Goal: Task Accomplishment & Management: Manage account settings

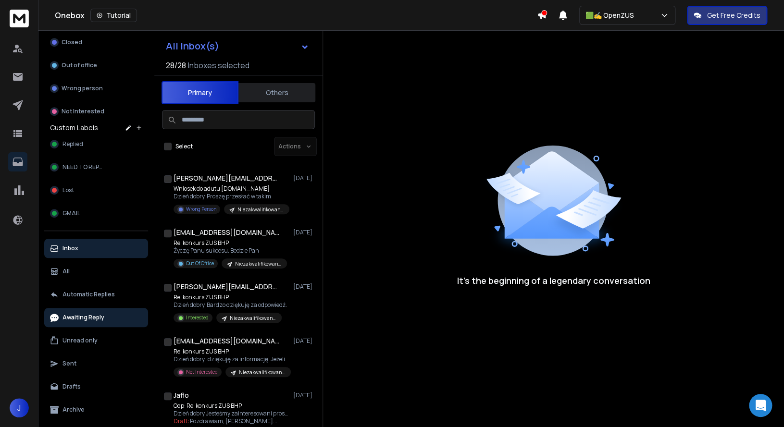
scroll to position [206, 0]
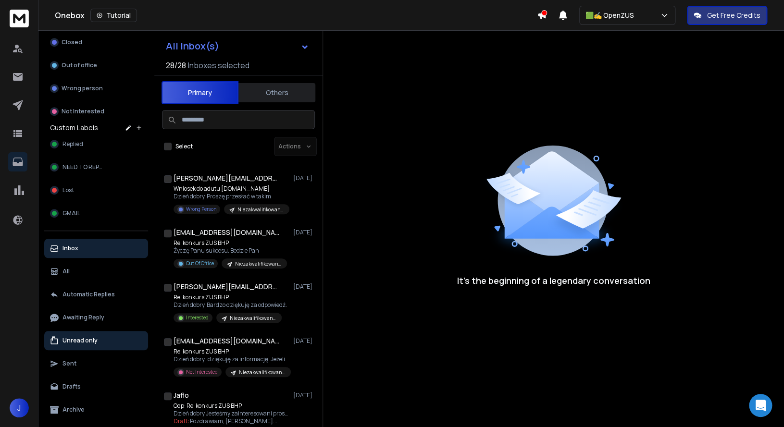
click at [83, 337] on p "Unread only" at bounding box center [79, 341] width 35 height 8
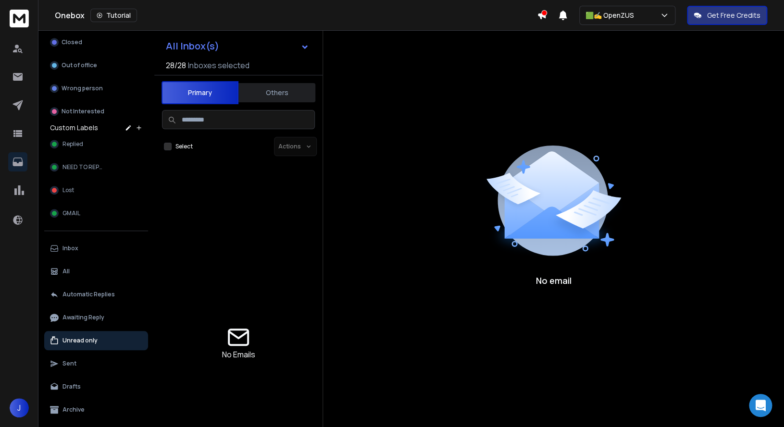
click at [273, 95] on button "Others" at bounding box center [276, 92] width 77 height 21
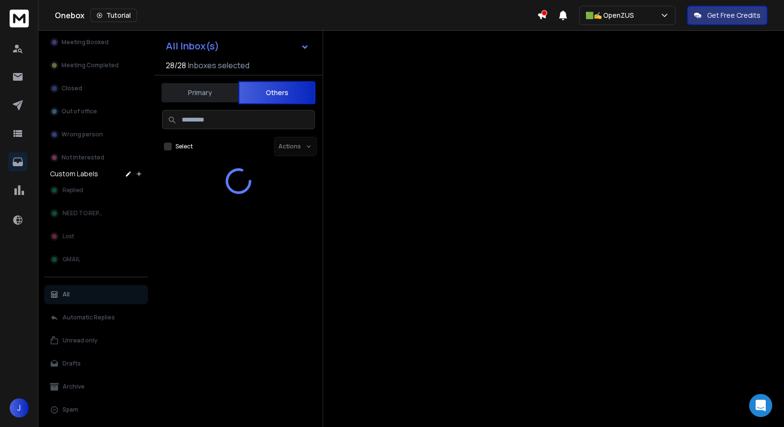
scroll to position [160, 0]
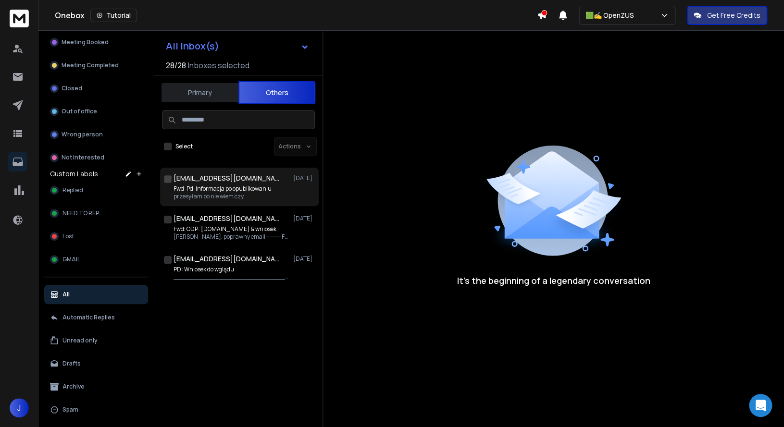
click at [226, 195] on p "przesyłam bo nie wiem czy" at bounding box center [223, 197] width 98 height 8
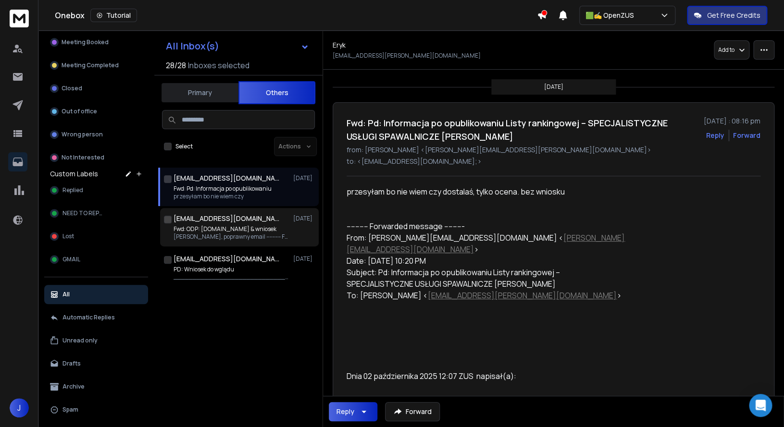
click at [238, 227] on p "Fwd: ODP: OpenZUS.pl & wniosek" at bounding box center [231, 229] width 115 height 8
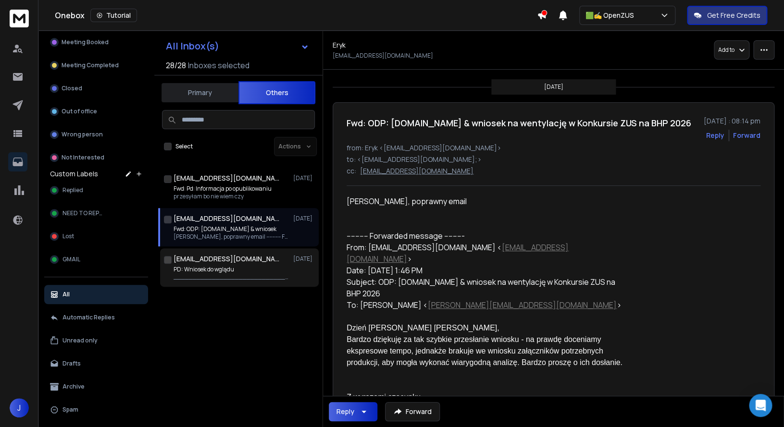
click at [242, 271] on p "PD: Wniosek do wglądu" at bounding box center [231, 270] width 115 height 8
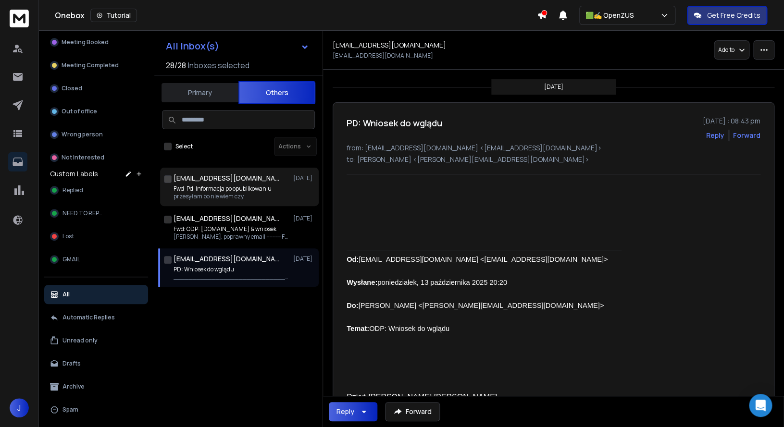
click at [246, 187] on p "Fwd: Pd: Informacja po opublikowaniu" at bounding box center [223, 189] width 98 height 8
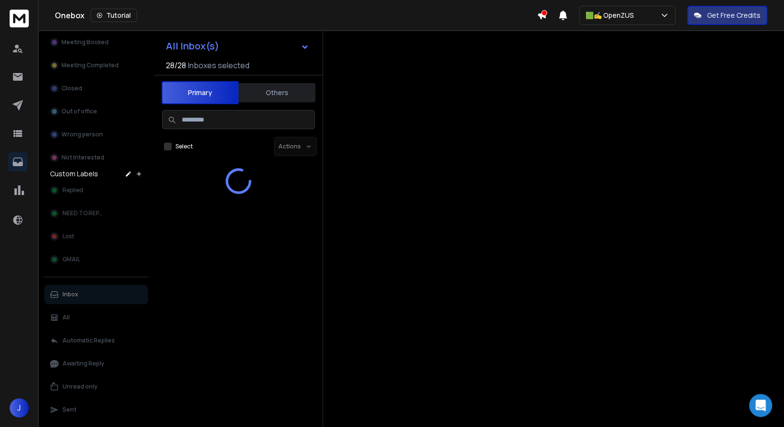
click at [208, 100] on button "Primary" at bounding box center [200, 92] width 77 height 23
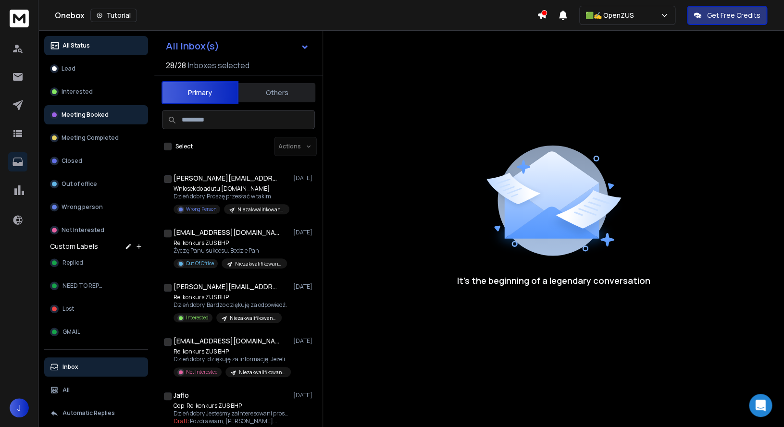
scroll to position [206, 0]
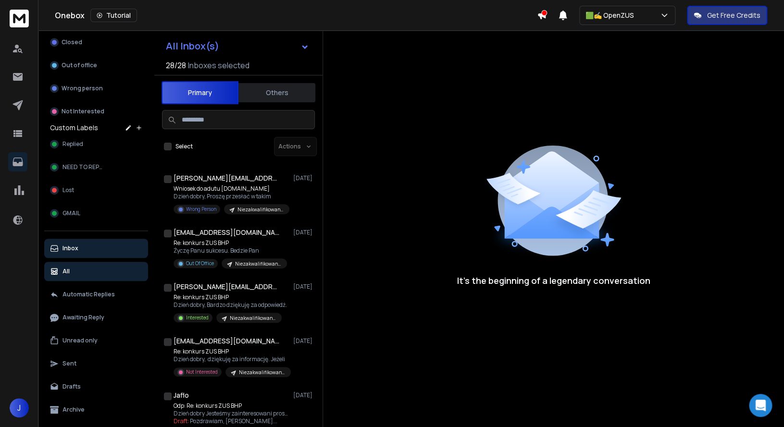
click at [81, 275] on button "All" at bounding box center [96, 271] width 104 height 19
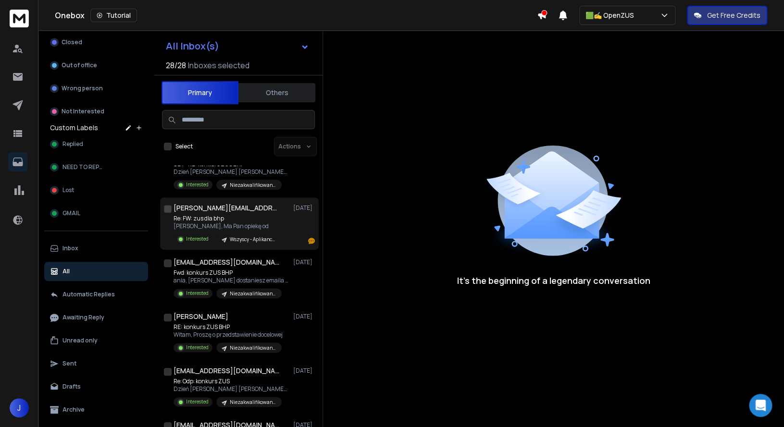
scroll to position [468, 0]
click at [312, 241] on icon at bounding box center [311, 240] width 7 height 6
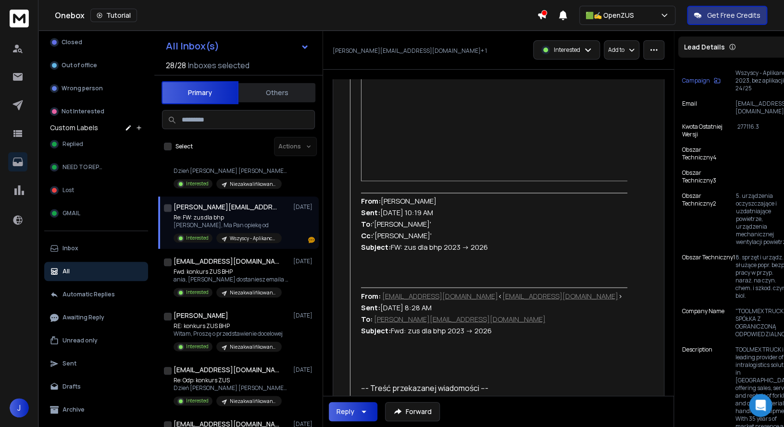
scroll to position [0, 0]
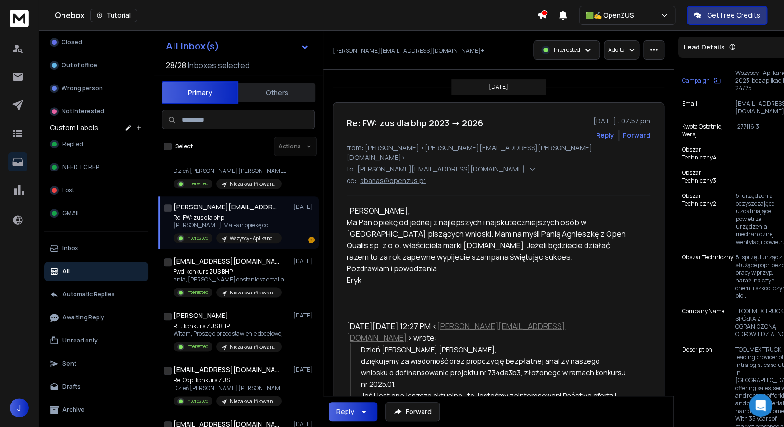
click at [364, 415] on icon "button" at bounding box center [364, 412] width 12 height 12
click at [462, 262] on div "Pozdrawiam i powodzenia" at bounding box center [487, 268] width 281 height 12
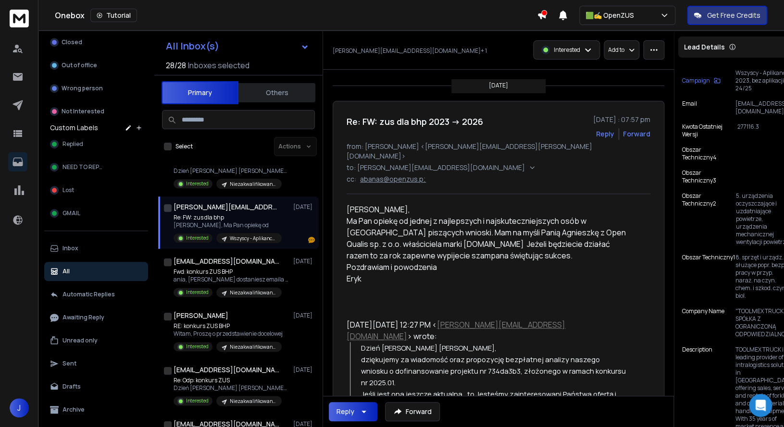
scroll to position [206, 0]
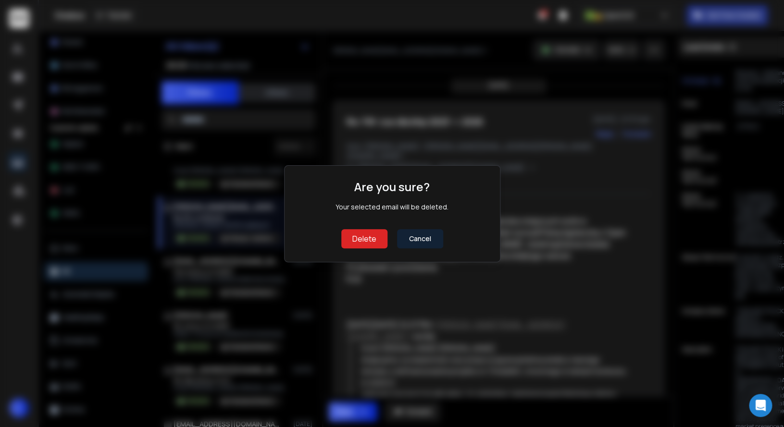
click at [426, 237] on button "Cancel" at bounding box center [420, 238] width 46 height 19
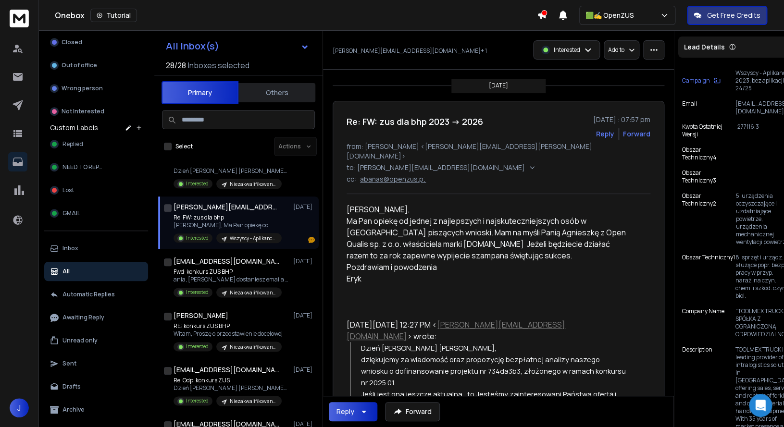
click at [460, 57] on div "a.stepien@toolmex-truck.com.pl + 1 Interested Add to Interested Add to" at bounding box center [499, 49] width 332 height 19
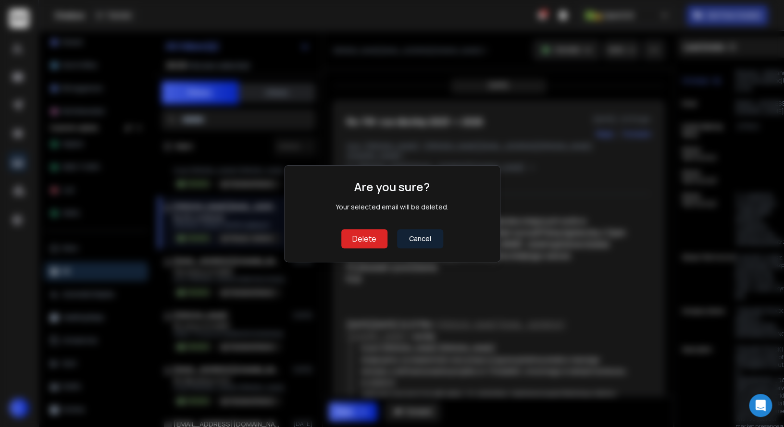
click at [422, 237] on button "Cancel" at bounding box center [420, 238] width 46 height 19
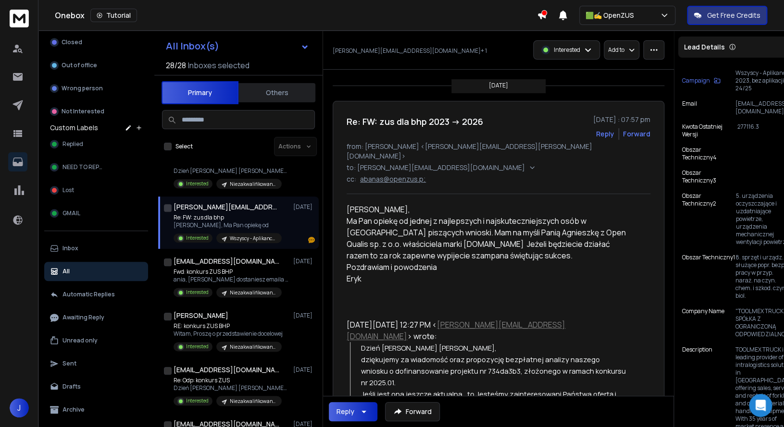
click at [389, 273] on div "Eryk" at bounding box center [487, 279] width 281 height 12
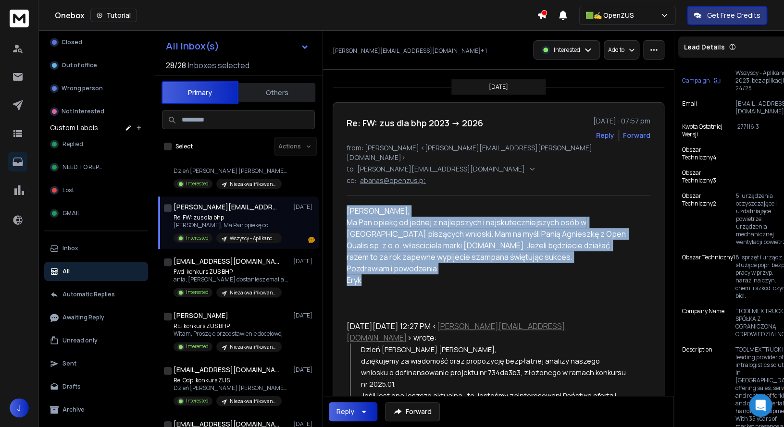
drag, startPoint x: 375, startPoint y: 273, endPoint x: 373, endPoint y: 206, distance: 66.9
click at [496, 263] on div "Pozdrawiam i powodzenia" at bounding box center [487, 269] width 281 height 12
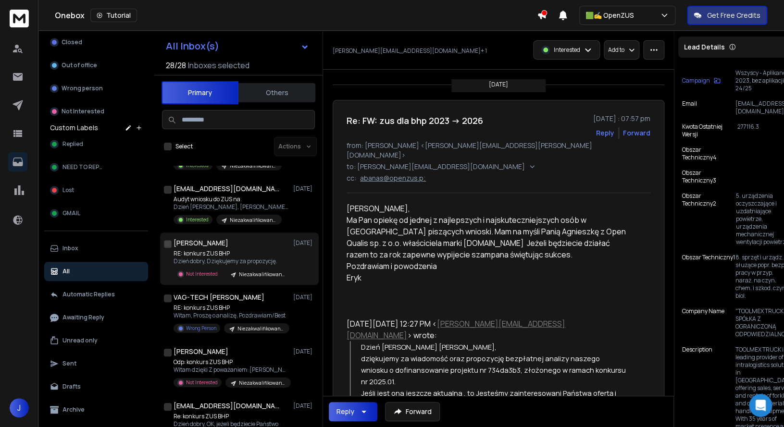
scroll to position [1300, 0]
